Goal: Navigation & Orientation: Find specific page/section

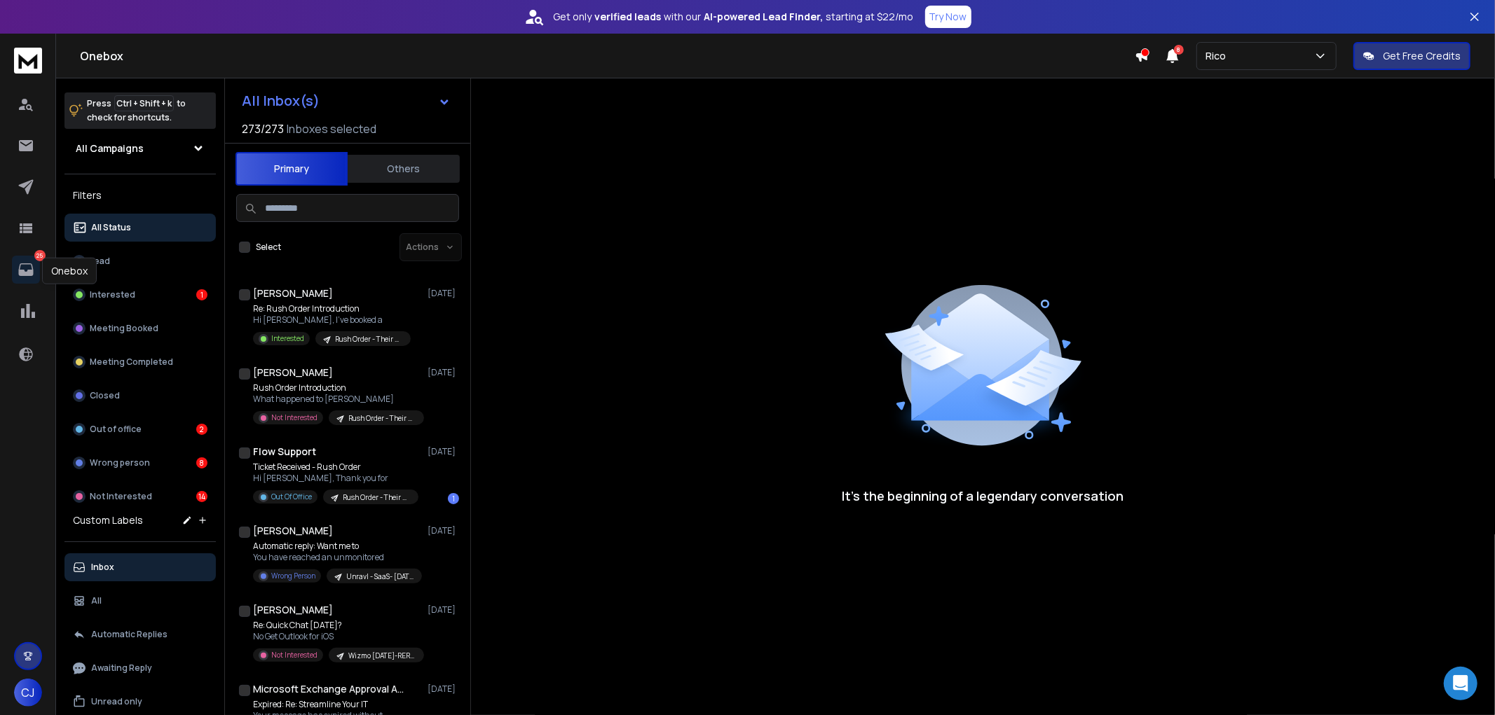
click at [605, 299] on div "It’s the beginning of a legendary conversation" at bounding box center [983, 382] width 1024 height 608
click at [23, 182] on icon at bounding box center [26, 187] width 17 height 17
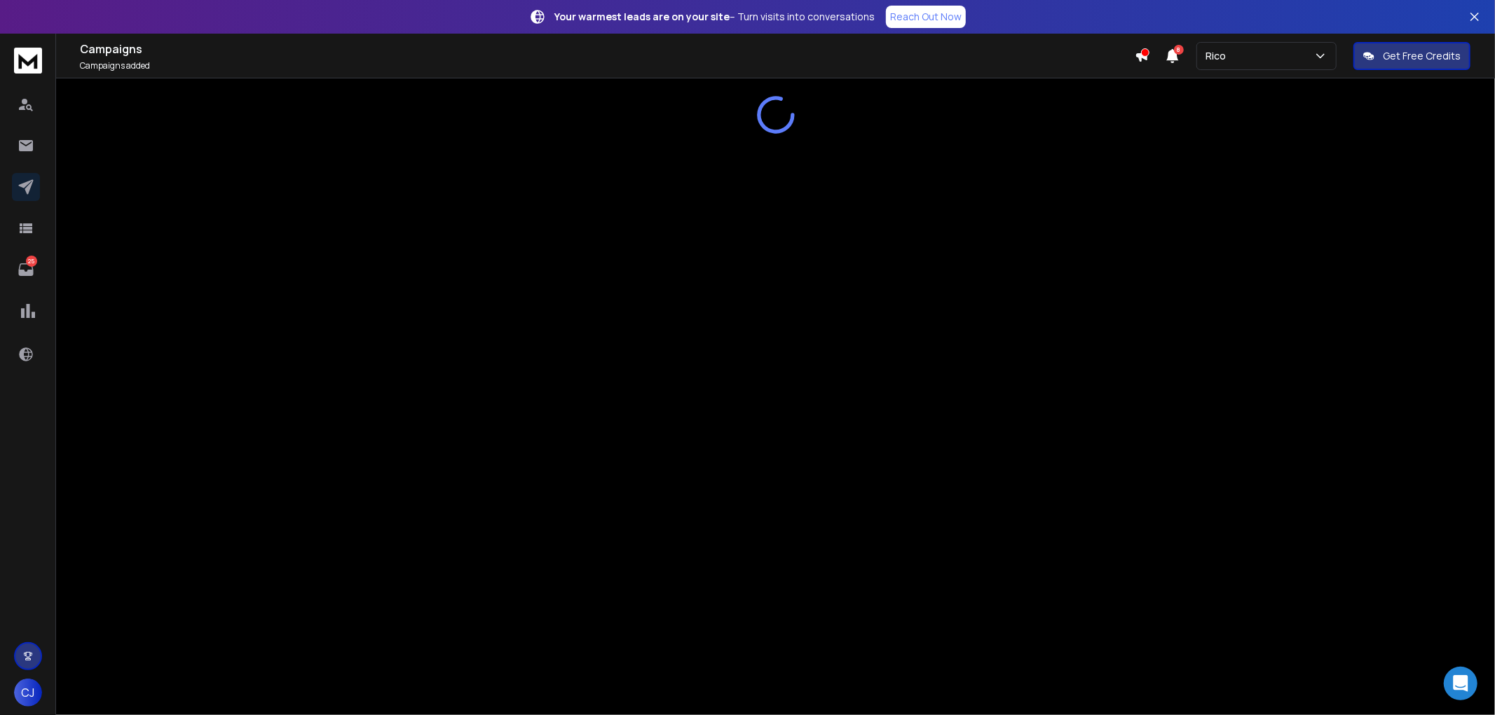
click at [1182, 56] on div "8 Rico Get Free Credits" at bounding box center [1303, 56] width 336 height 28
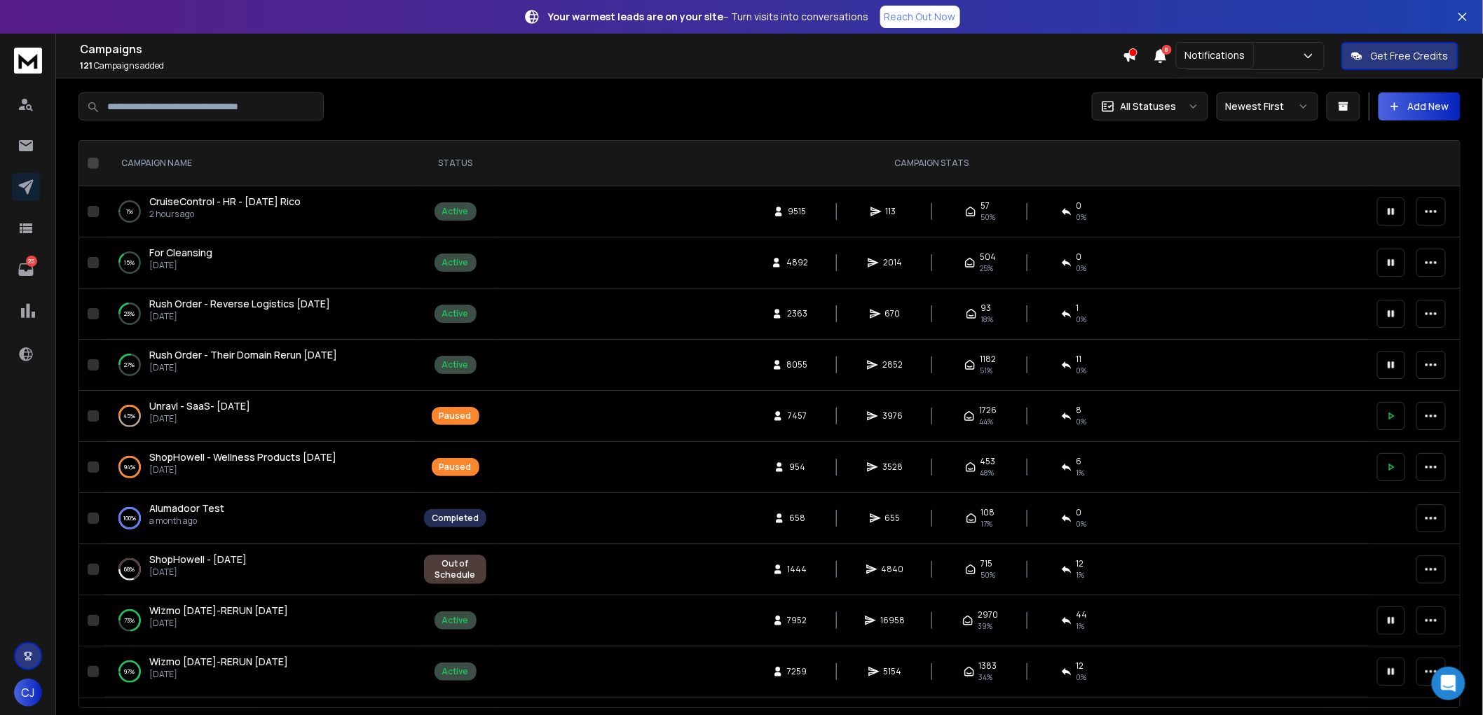
click at [1167, 56] on icon at bounding box center [1160, 55] width 13 height 14
click at [25, 267] on icon at bounding box center [26, 269] width 17 height 17
